Goal: Task Accomplishment & Management: Manage account settings

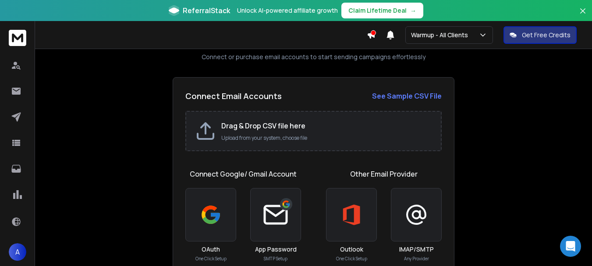
scroll to position [56, 0]
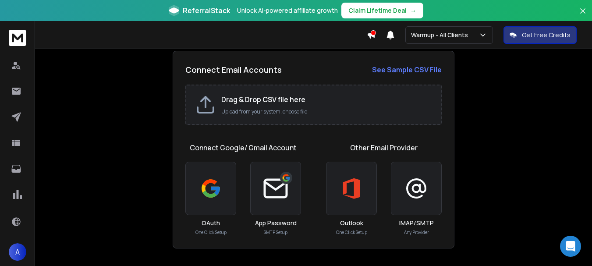
click at [226, 181] on div at bounding box center [210, 188] width 51 height 53
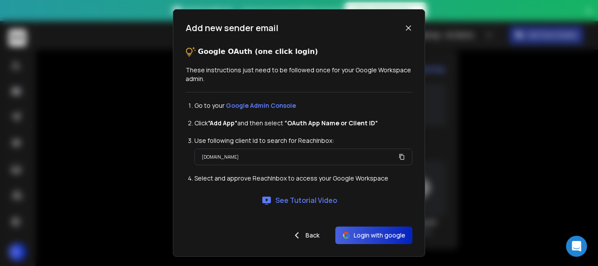
click at [261, 107] on link "Google Admin Console" at bounding box center [261, 105] width 70 height 8
click at [125, 126] on div "Add new sender email Google OAuth (one click login) These instructions just nee…" at bounding box center [299, 132] width 598 height 265
click at [315, 230] on button "Back" at bounding box center [306, 235] width 42 height 18
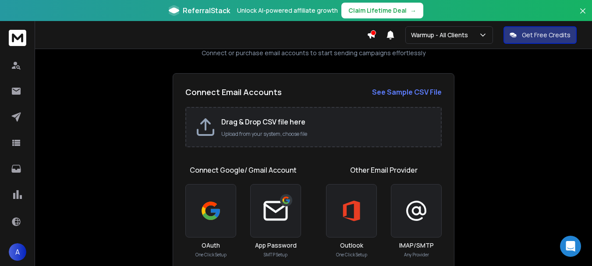
scroll to position [0, 0]
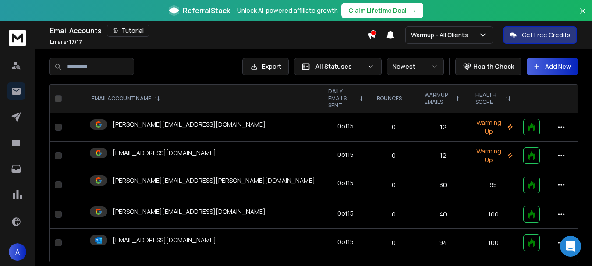
click at [297, 33] on div "Email Accounts Tutorial" at bounding box center [208, 31] width 317 height 12
click at [24, 250] on span "A" at bounding box center [18, 252] width 18 height 18
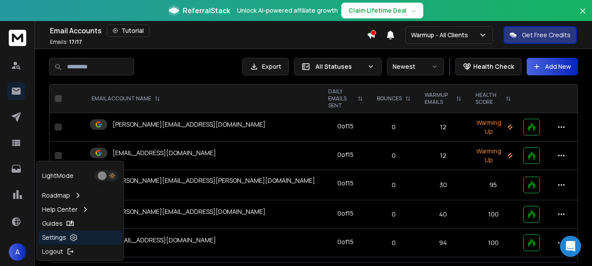
click at [15, 250] on span "A" at bounding box center [18, 252] width 18 height 18
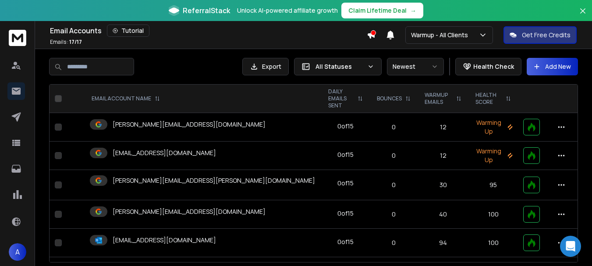
click at [289, 39] on div "Emails : 17 / 17" at bounding box center [208, 42] width 317 height 7
click at [375, 157] on p "0" at bounding box center [393, 155] width 37 height 9
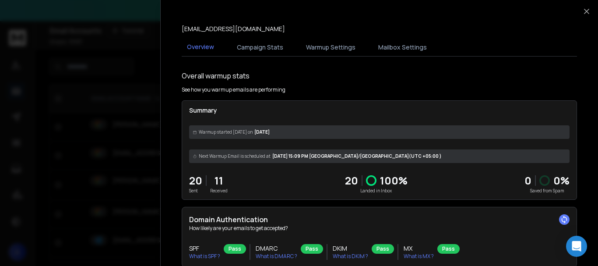
click at [119, 130] on div at bounding box center [299, 133] width 598 height 266
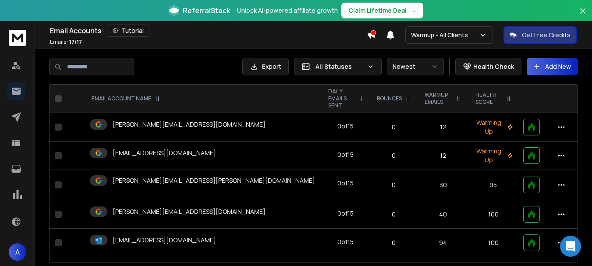
click at [321, 120] on td "0 of 15" at bounding box center [345, 124] width 49 height 23
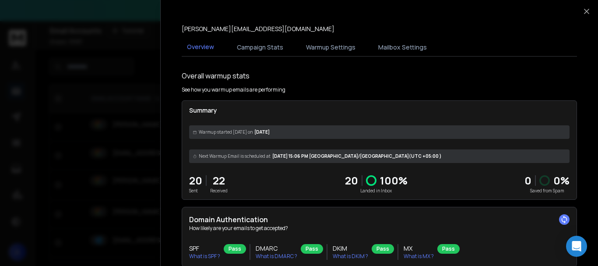
click at [137, 100] on div at bounding box center [299, 133] width 598 height 266
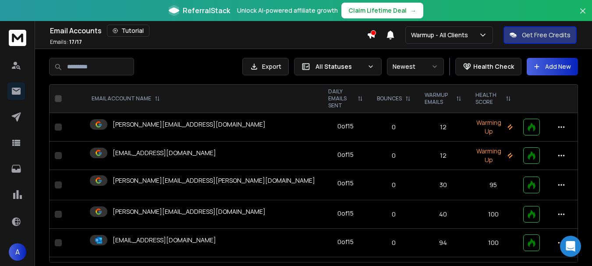
click at [248, 31] on div "Email Accounts Tutorial" at bounding box center [208, 31] width 317 height 12
